Goal: Check status: Check status

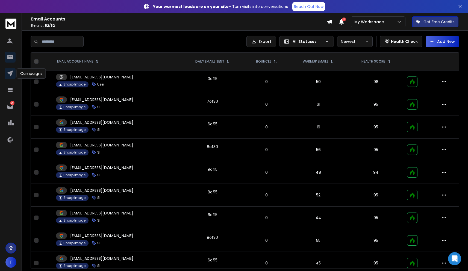
click at [12, 73] on icon at bounding box center [10, 73] width 6 height 6
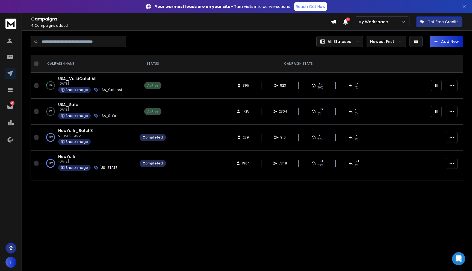
click at [192, 86] on div "395 923 120 30 % 15 4 %" at bounding box center [298, 85] width 252 height 9
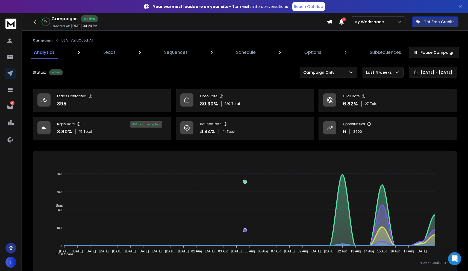
click at [273, 151] on div "Sent Total Opens Unique Opens Links Clicked Total Replies 400 400 300 300 200 2…" at bounding box center [245, 212] width 424 height 122
click at [34, 24] on icon at bounding box center [34, 21] width 5 height 5
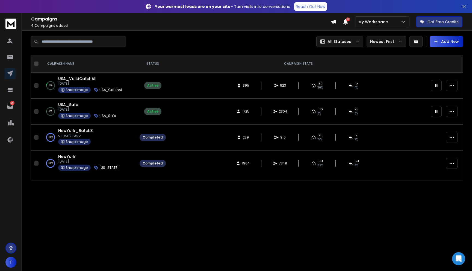
click at [181, 117] on td "1725 2304 106 6 % 28 2 %" at bounding box center [298, 112] width 258 height 26
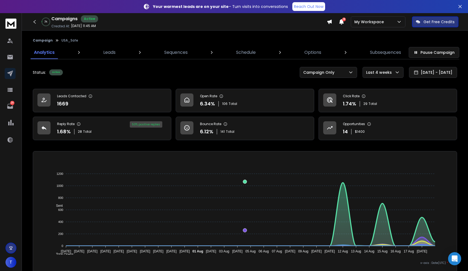
click at [42, 209] on div "Sent Total Opens Unique Opens Links Clicked Total Replies 1200 1200 1000 1000 8…" at bounding box center [245, 212] width 424 height 122
